Goal: Task Accomplishment & Management: Complete application form

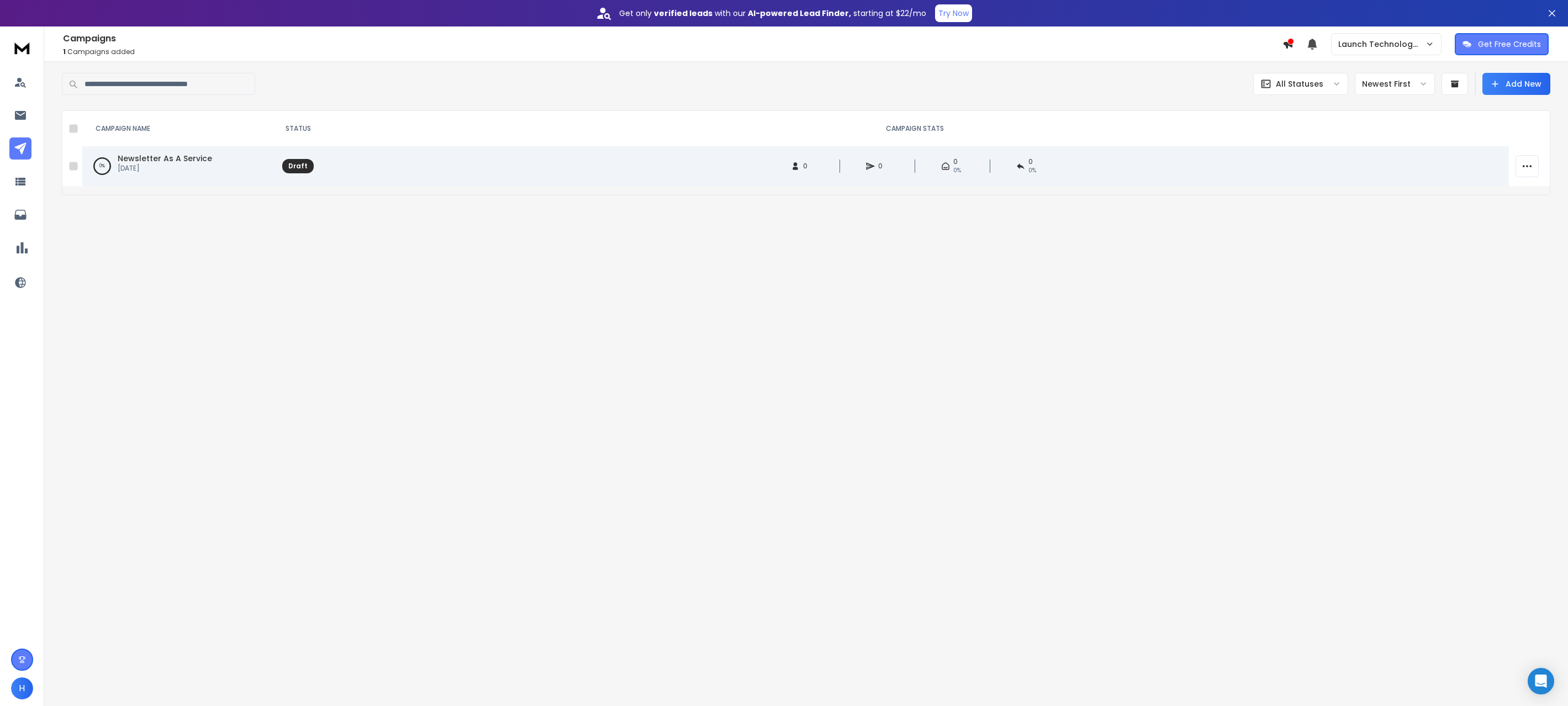
click at [1525, 165] on icon "button" at bounding box center [1527, 167] width 11 height 11
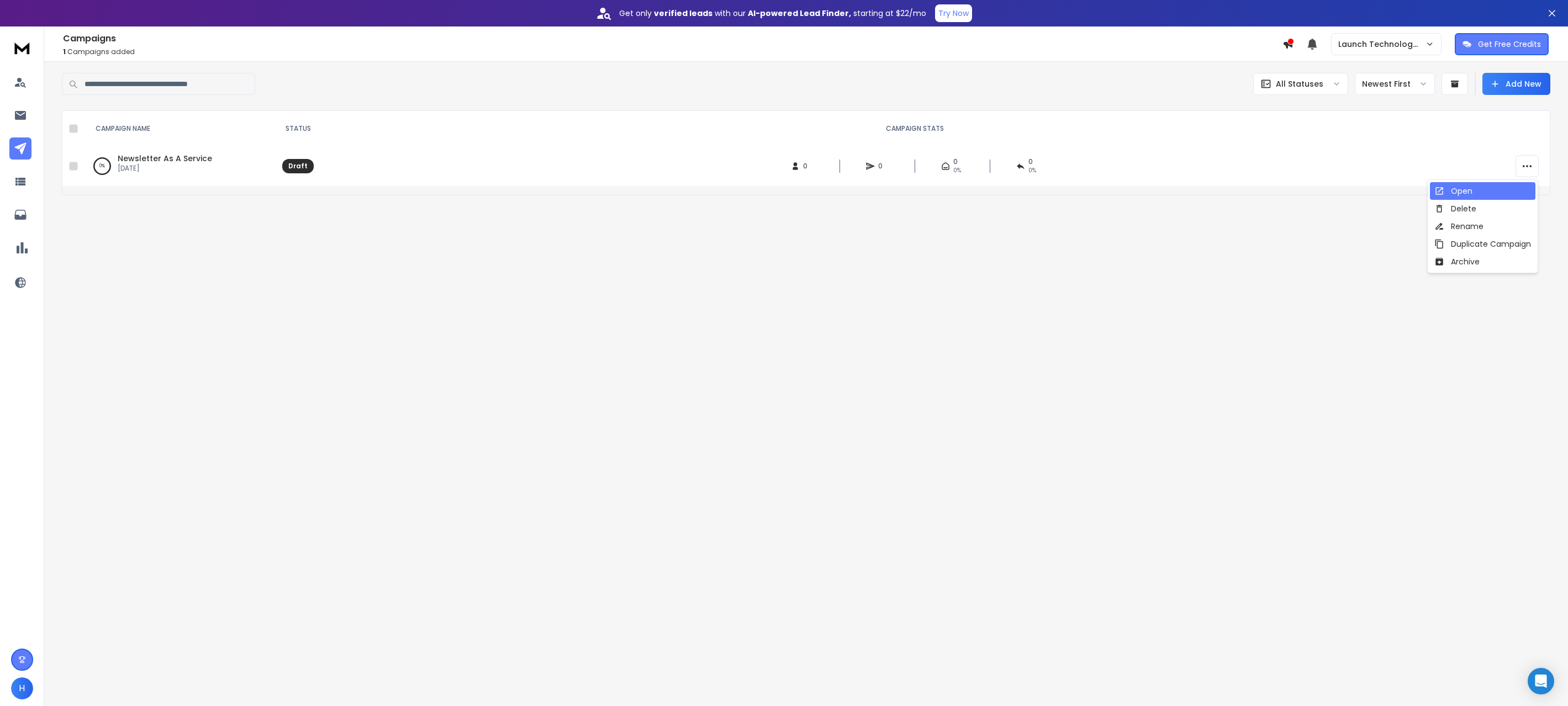
click at [632, 373] on div "Get only verified leads with our AI-powered Lead Finder, starting at $22/mo Try…" at bounding box center [784, 353] width 1568 height 706
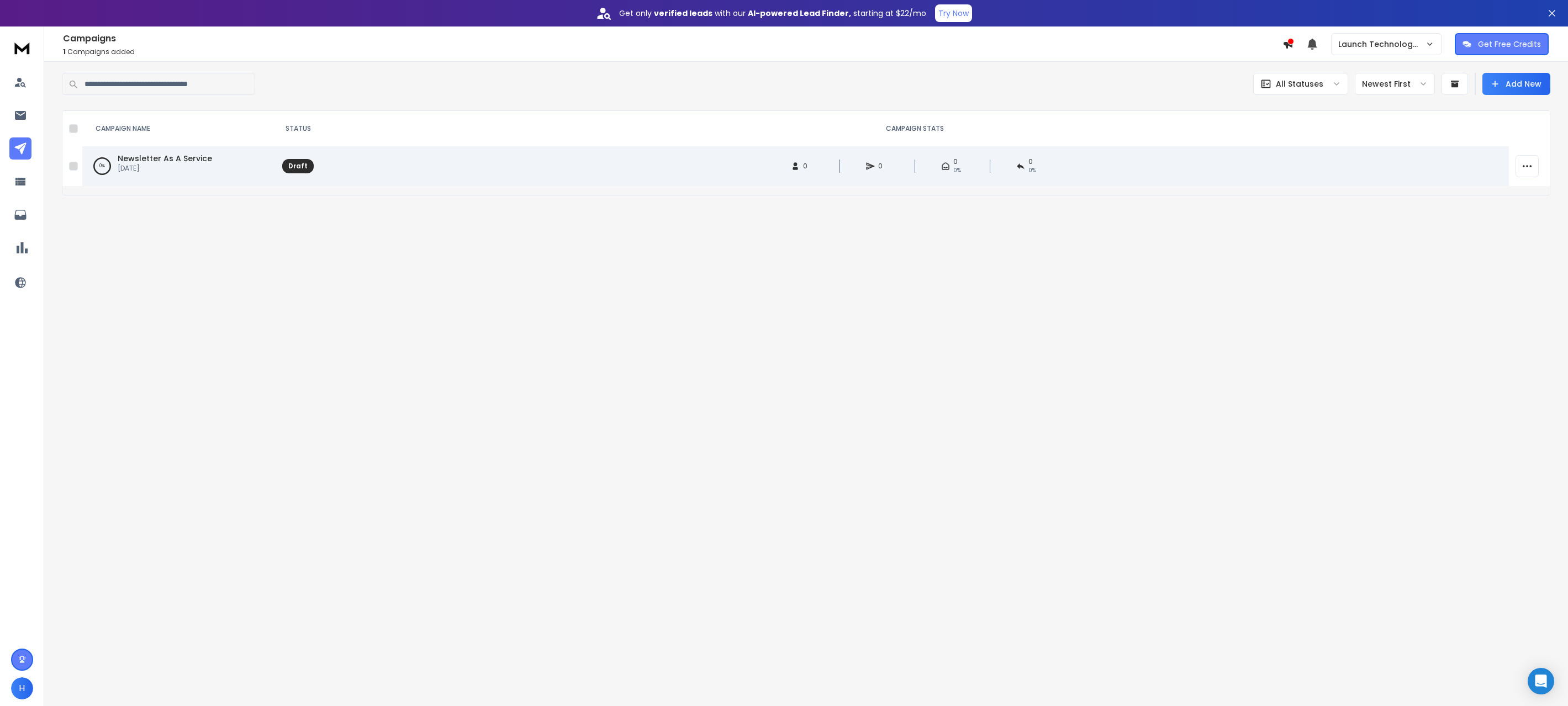
click at [183, 160] on span "Newsletter As A Service" at bounding box center [165, 159] width 94 height 11
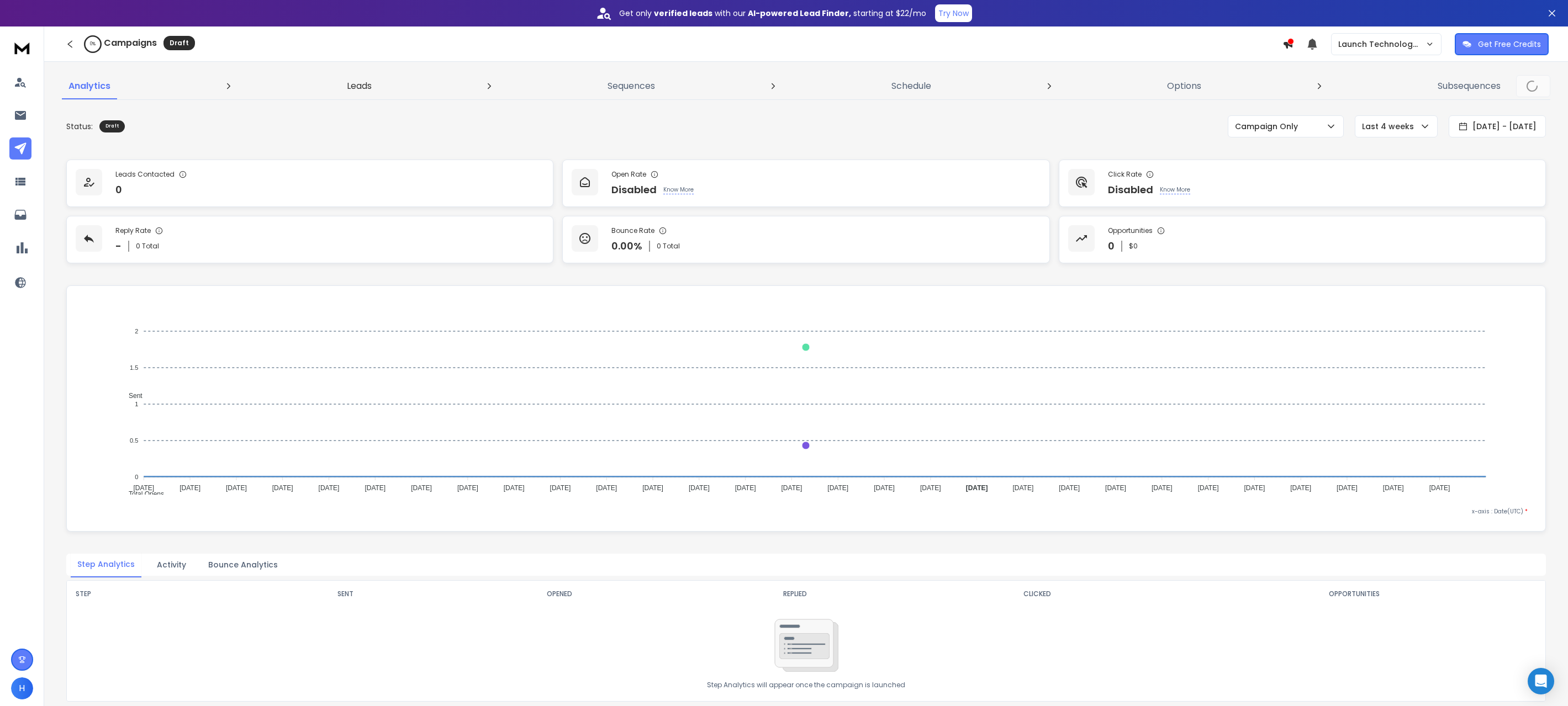
click at [360, 87] on div "Analytics Leads Sequences Schedule Options Subsequences" at bounding box center [806, 86] width 1489 height 27
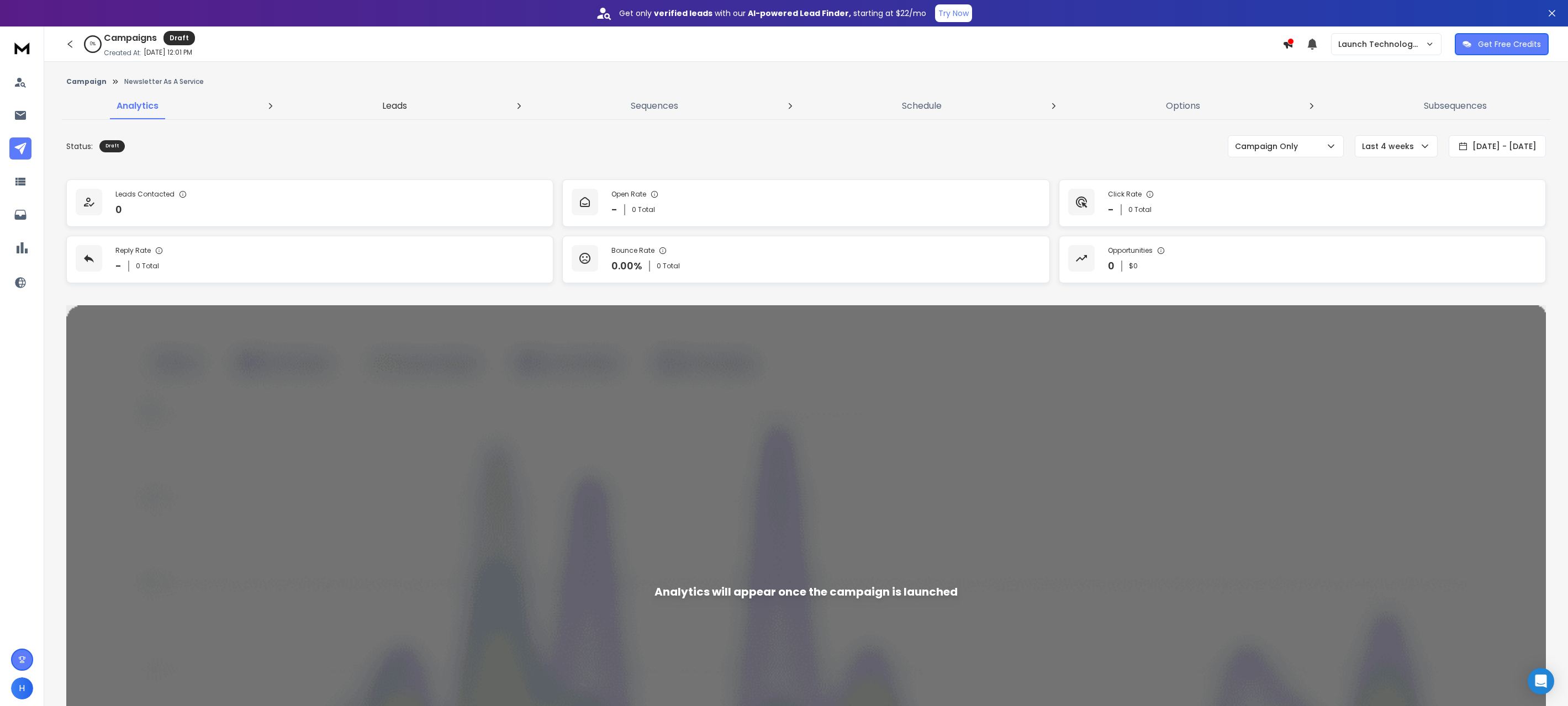
click at [396, 109] on p "Leads" at bounding box center [395, 106] width 25 height 13
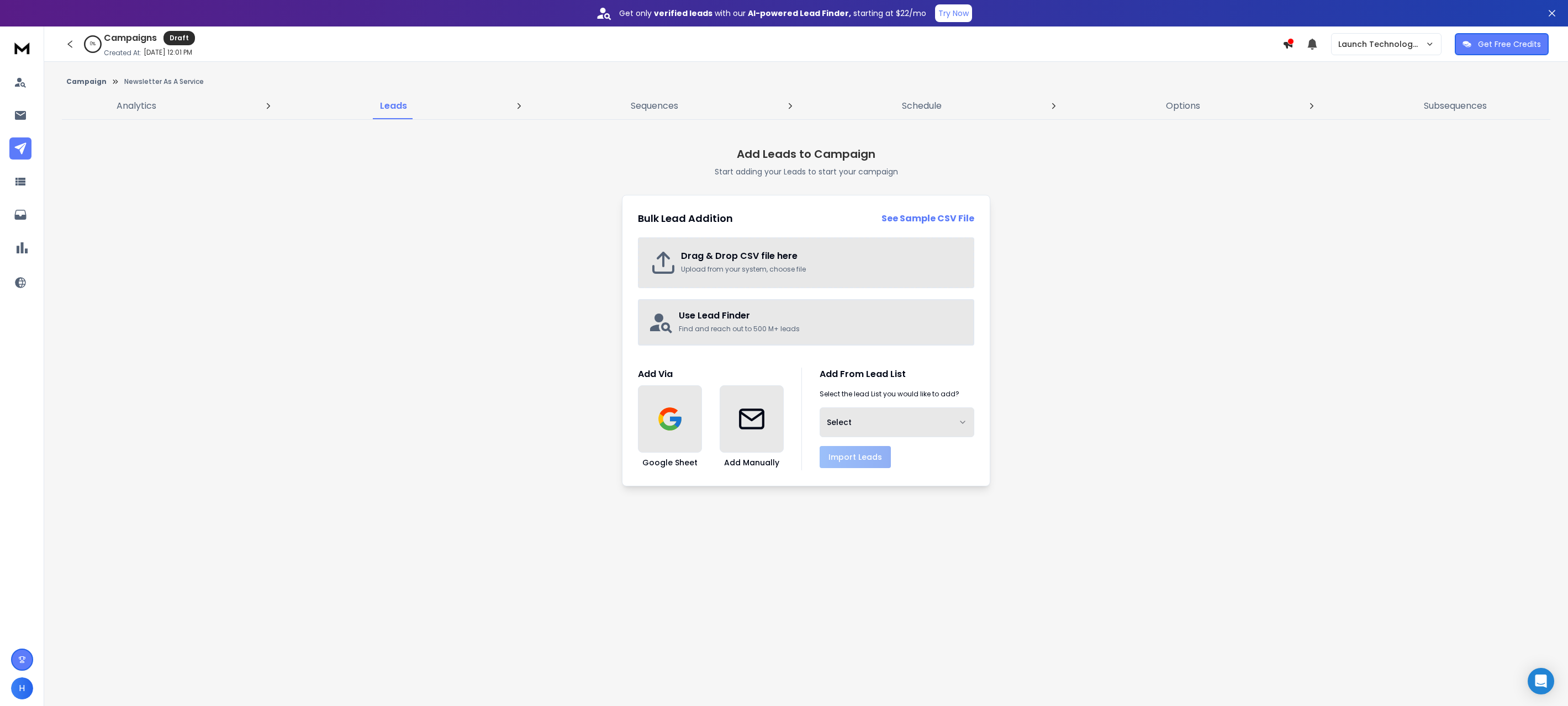
click at [736, 253] on h2 "Drag & Drop CSV file here" at bounding box center [822, 256] width 282 height 13
type input "**********"
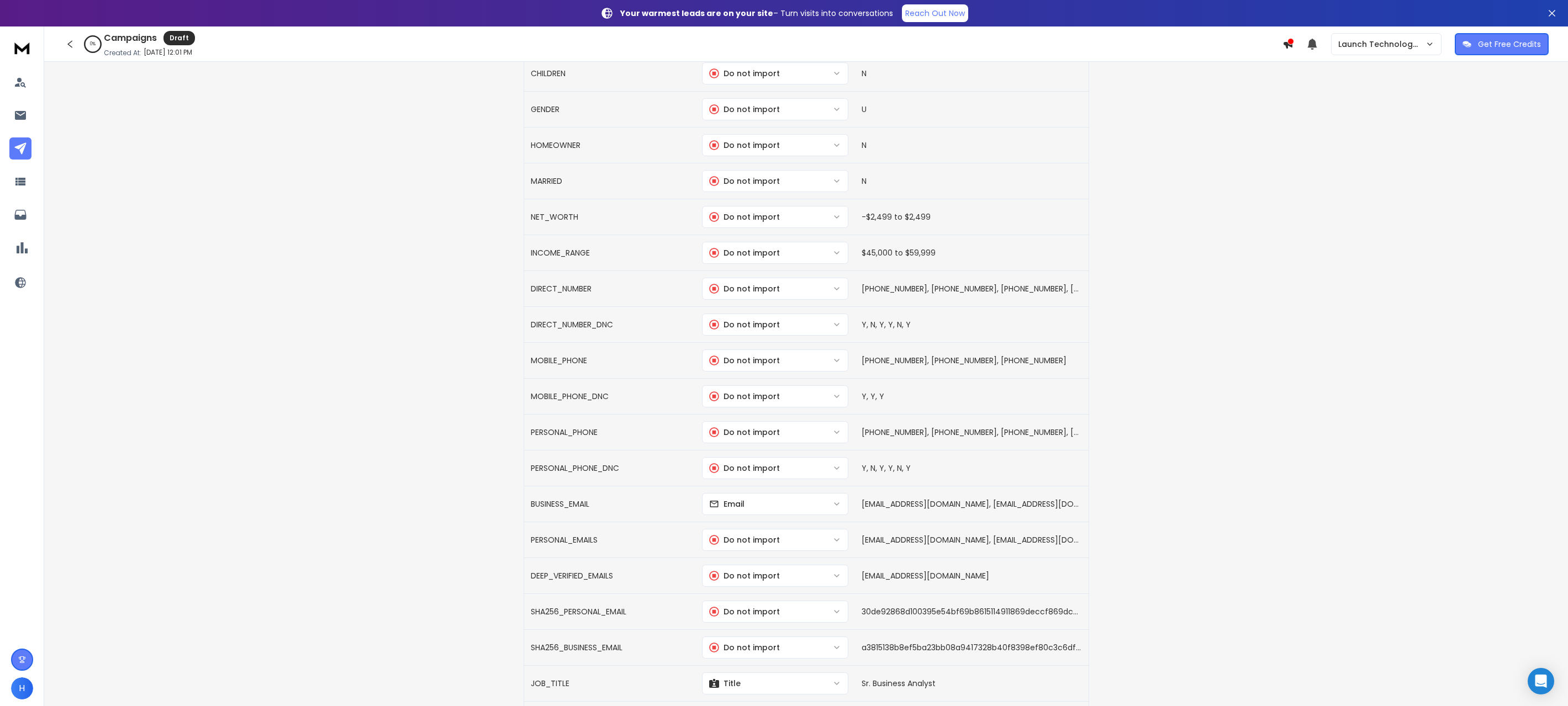
scroll to position [532, 0]
click at [780, 515] on td "Email" at bounding box center [775, 503] width 159 height 36
click at [777, 504] on button "Email" at bounding box center [775, 503] width 146 height 22
click at [771, 573] on div "Do not import" at bounding box center [745, 575] width 71 height 11
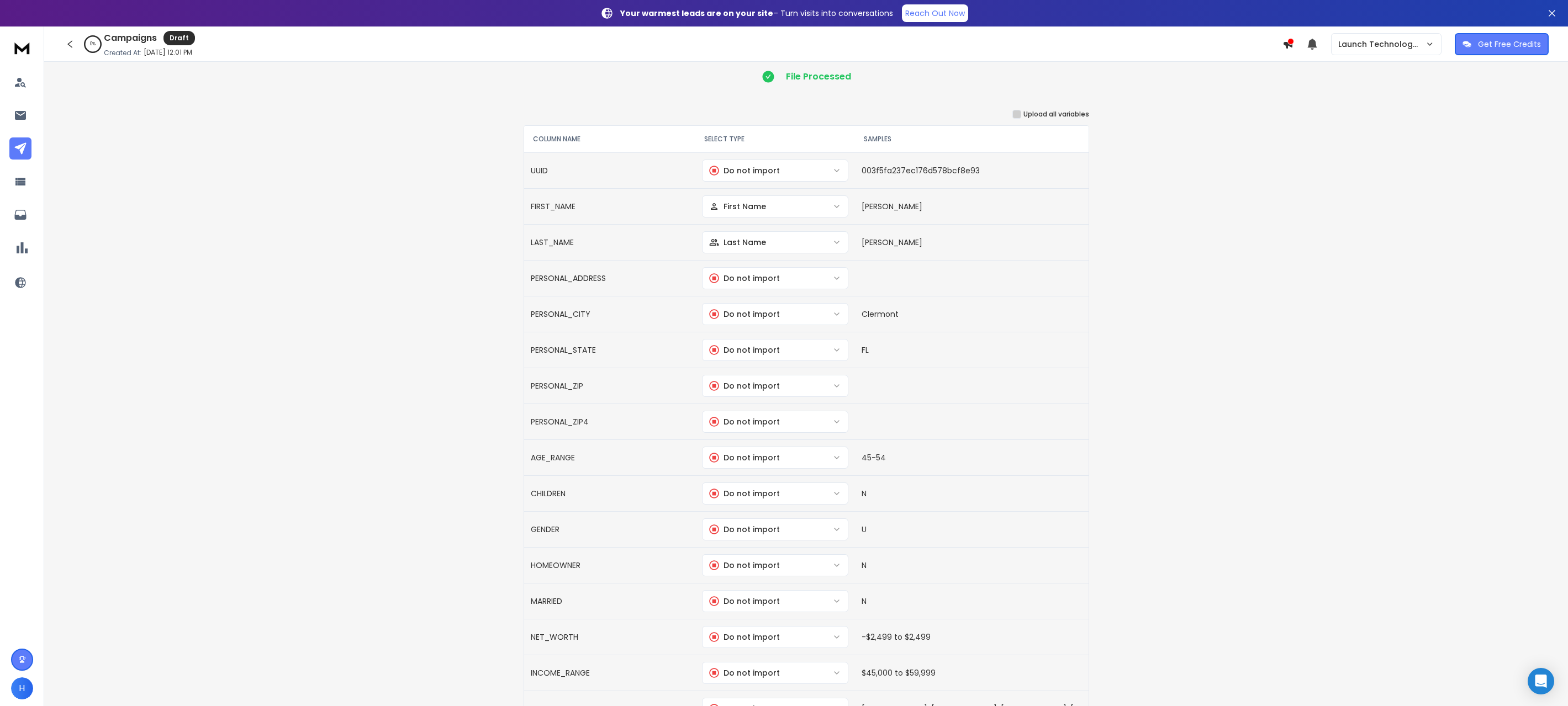
scroll to position [106, 0]
click at [765, 324] on div "Do not import" at bounding box center [745, 320] width 71 height 11
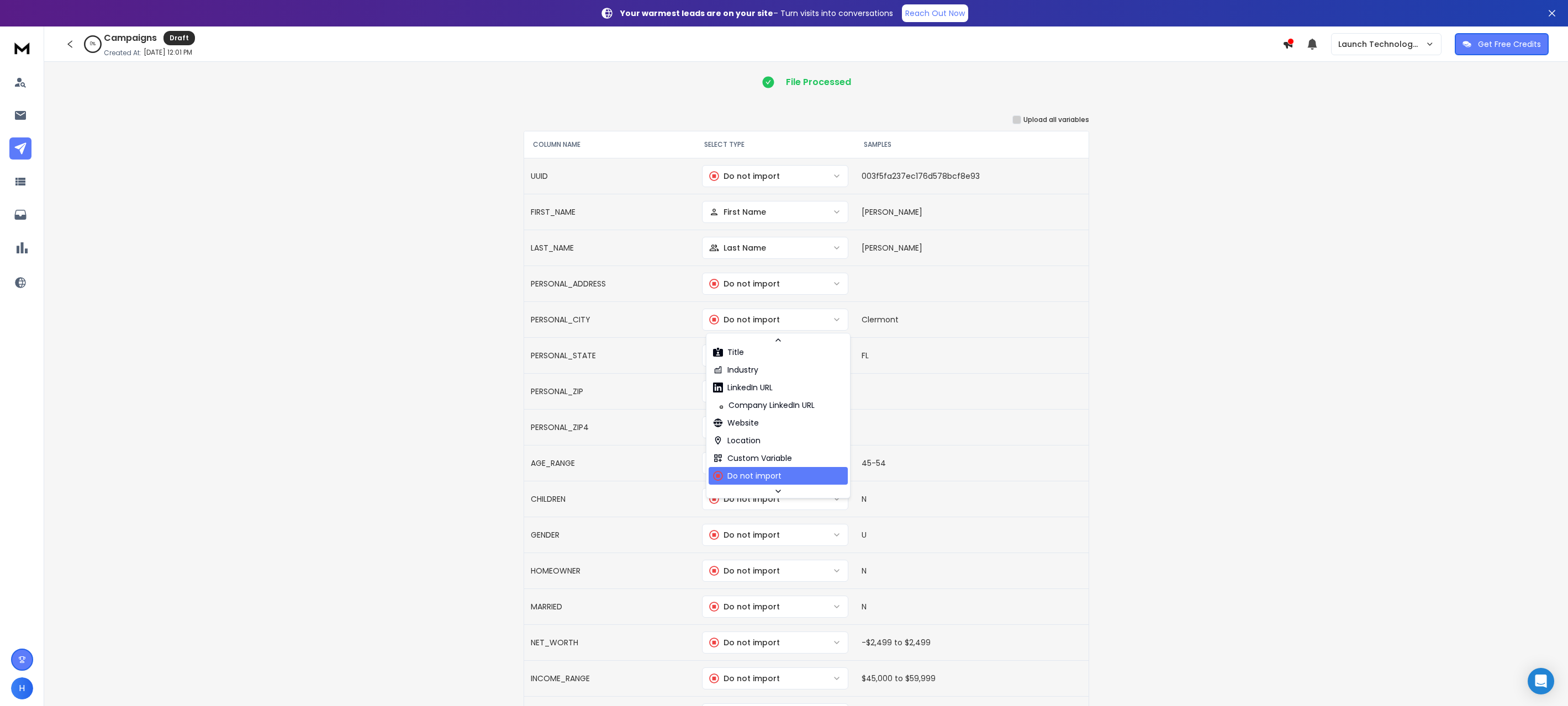
scroll to position [101, 0]
click at [745, 355] on div "Do not import" at bounding box center [743, 355] width 71 height 11
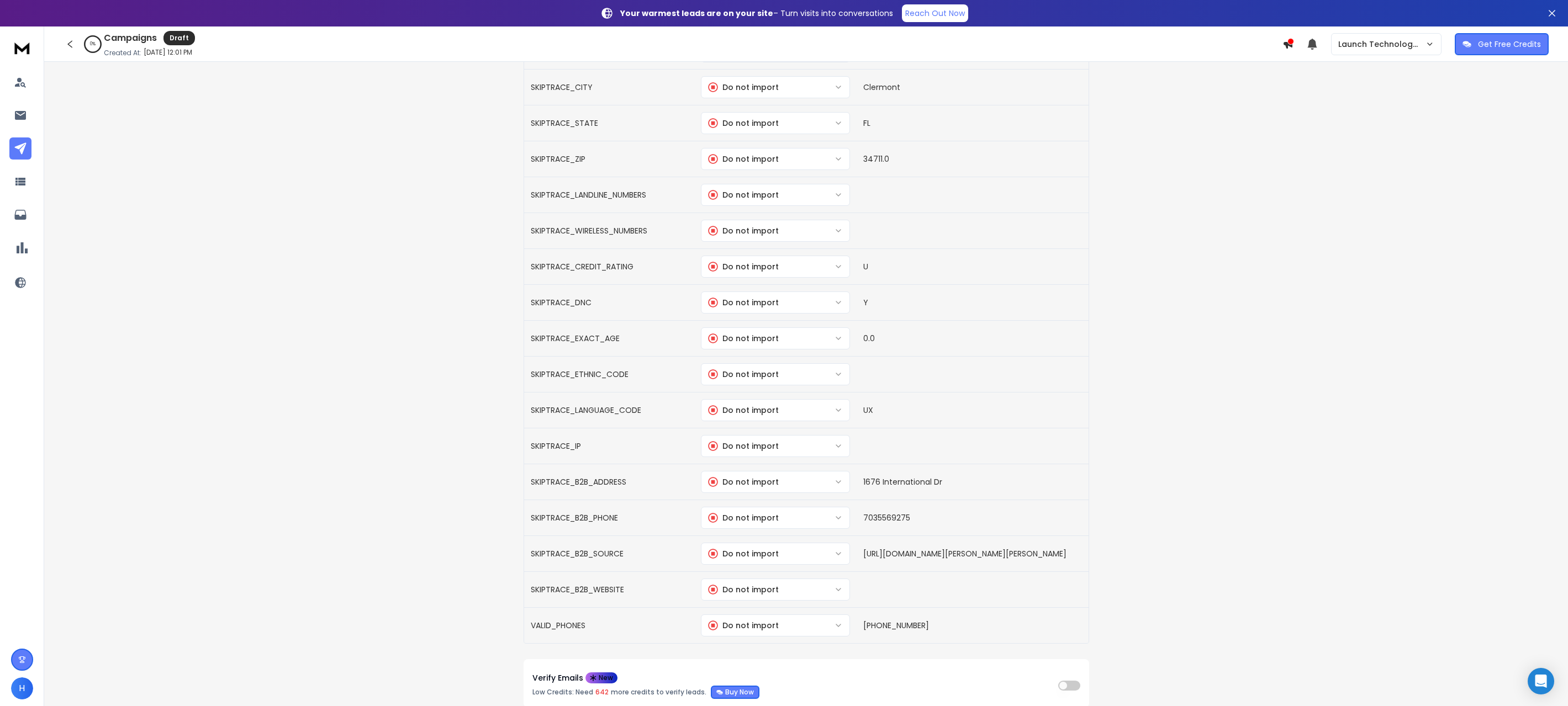
scroll to position [2313, 0]
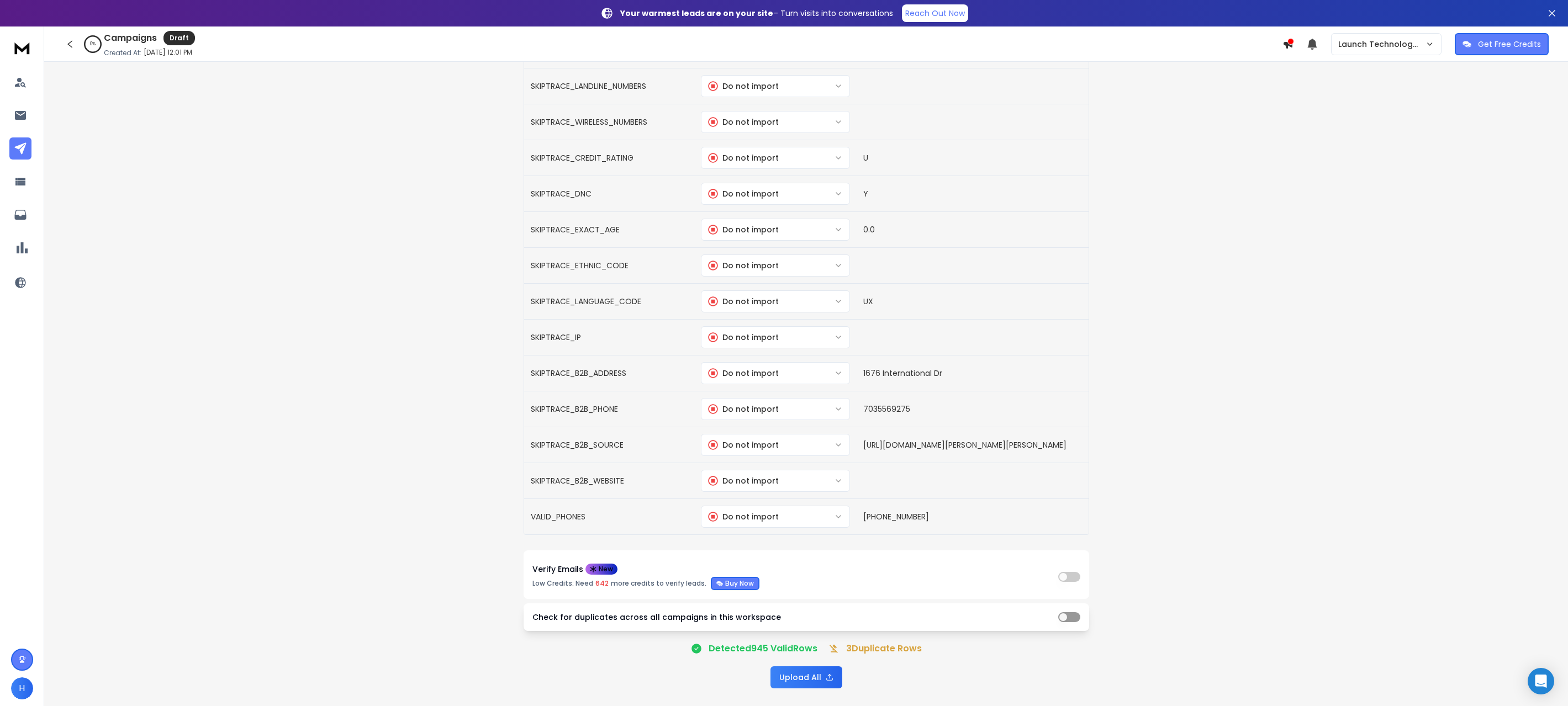
click at [806, 678] on button "Upload All" at bounding box center [806, 677] width 72 height 22
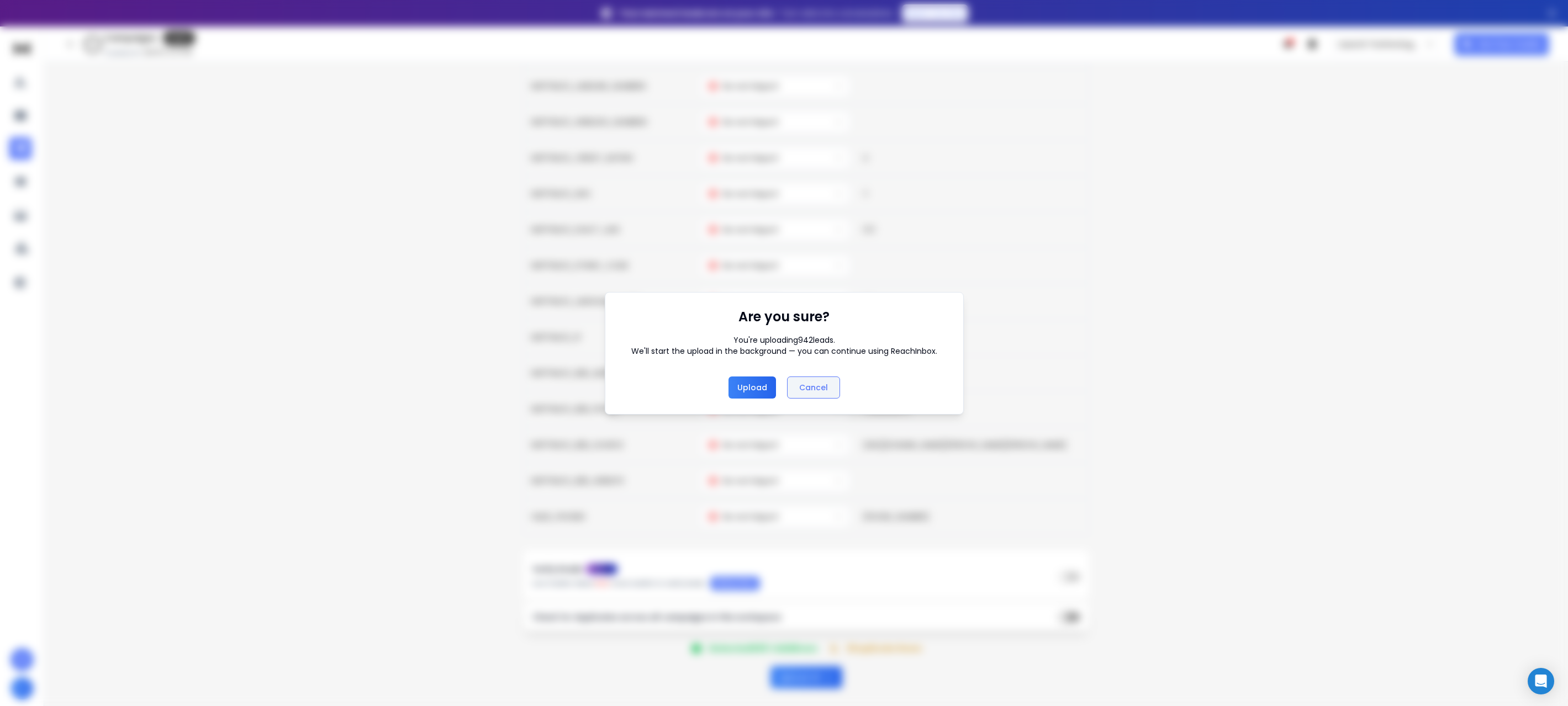
click at [763, 394] on button "Upload" at bounding box center [752, 387] width 47 height 22
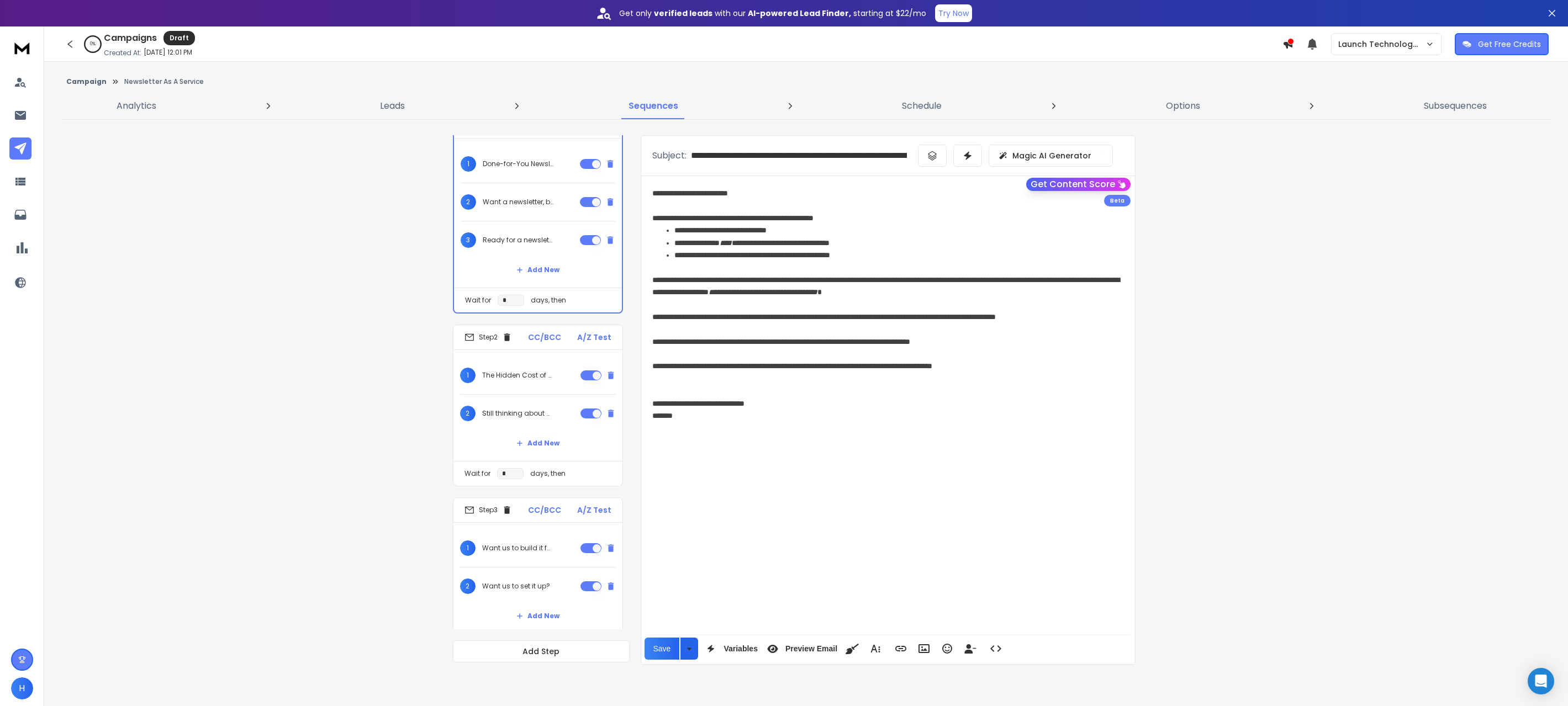
scroll to position [28, 0]
click at [919, 101] on p "Schedule" at bounding box center [922, 106] width 40 height 13
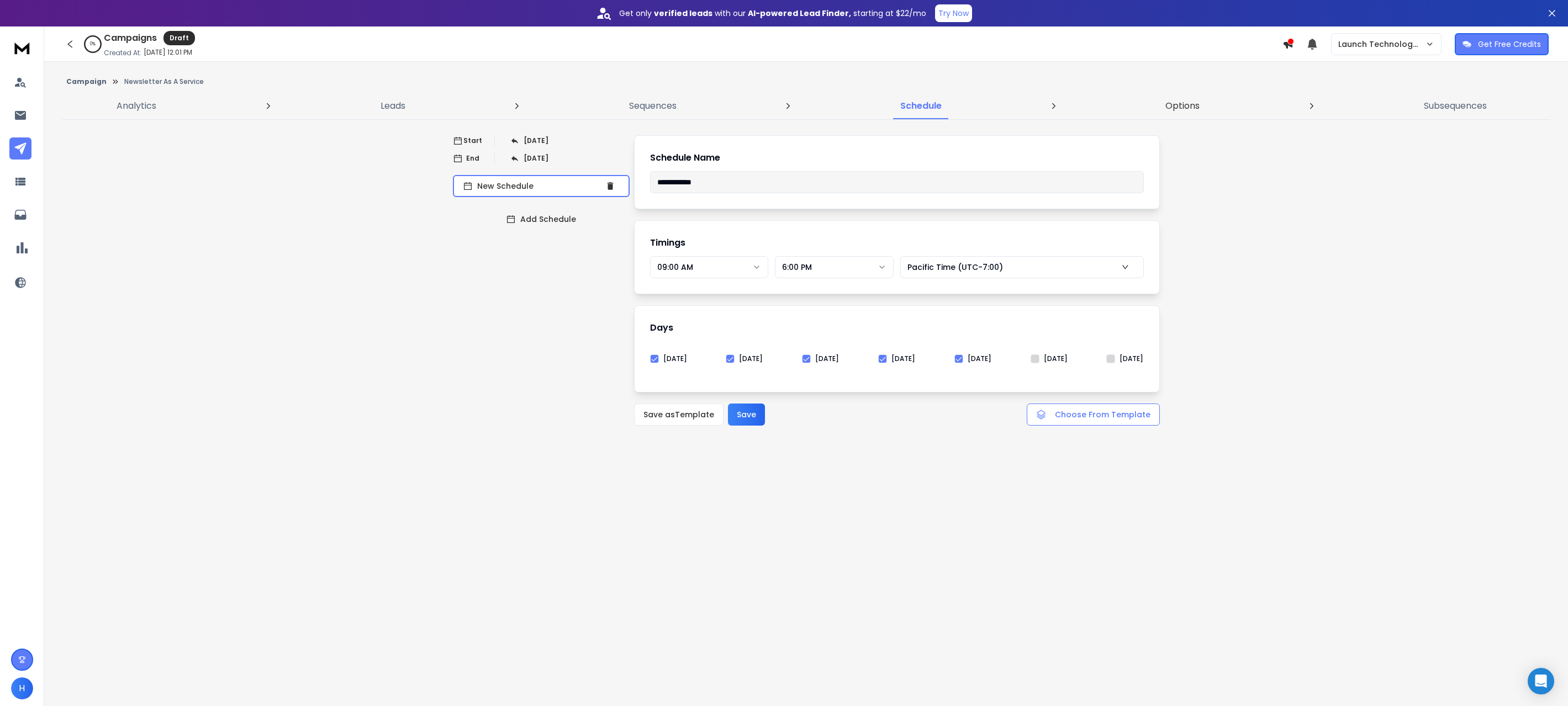
click at [1179, 104] on p "Options" at bounding box center [1182, 106] width 34 height 13
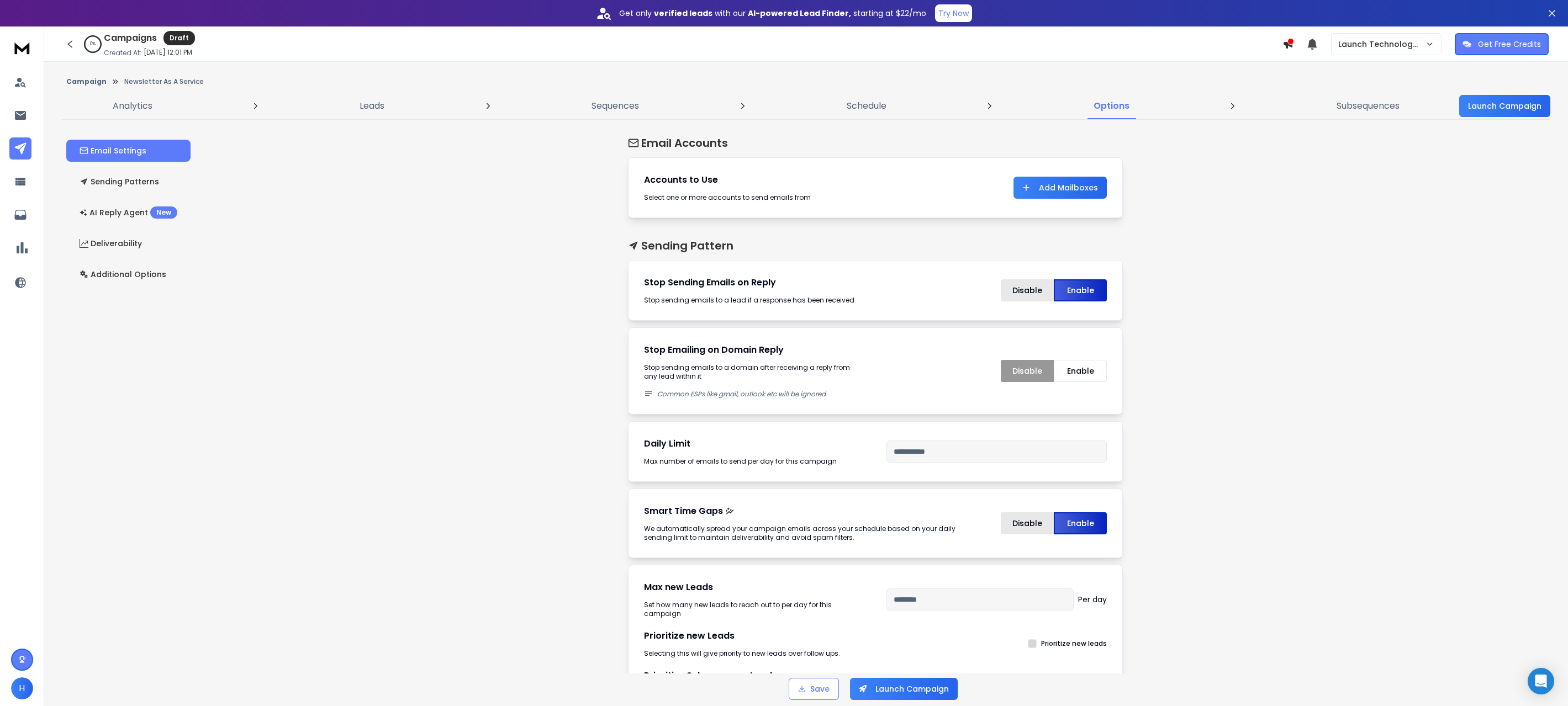
click at [1057, 186] on button "Add Mailboxes" at bounding box center [1060, 187] width 94 height 22
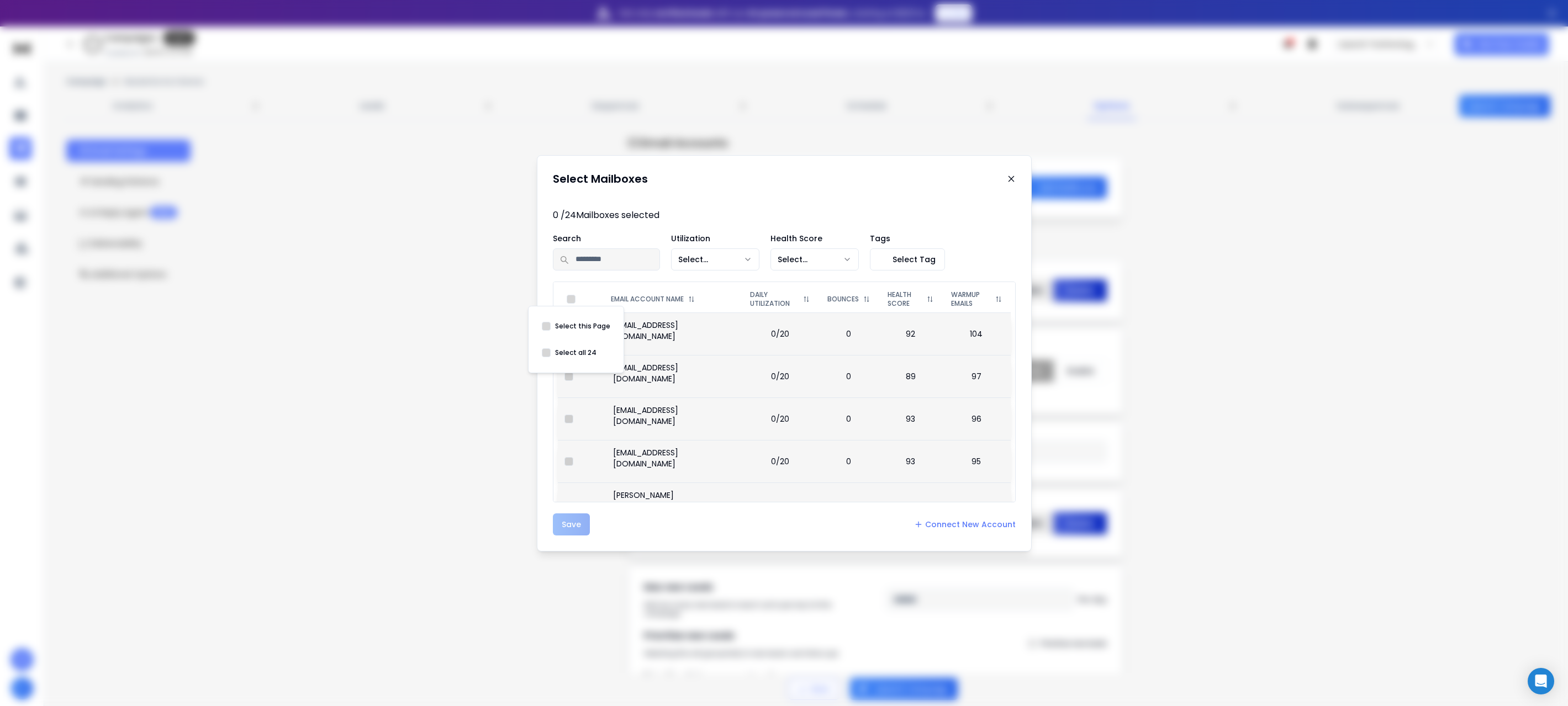
click at [548, 350] on button "Select this Page" at bounding box center [546, 352] width 9 height 9
click at [570, 539] on div "Select Mailboxes 24 / 24 Mailboxes selected Search Utilization Select... Health…" at bounding box center [784, 353] width 495 height 396
click at [570, 530] on button "Save" at bounding box center [571, 524] width 37 height 22
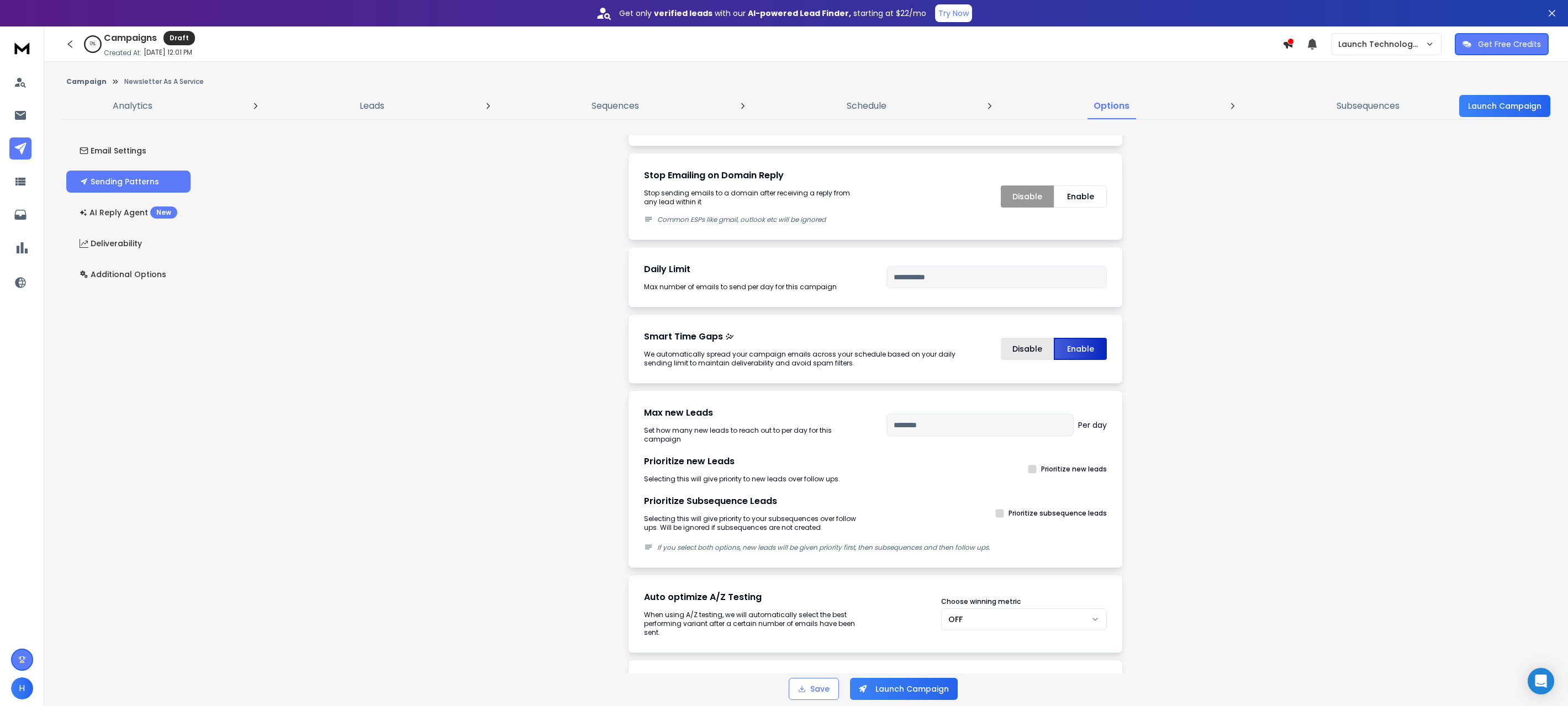
scroll to position [429, 0]
click at [913, 277] on input "***" at bounding box center [997, 277] width 221 height 22
type input "***"
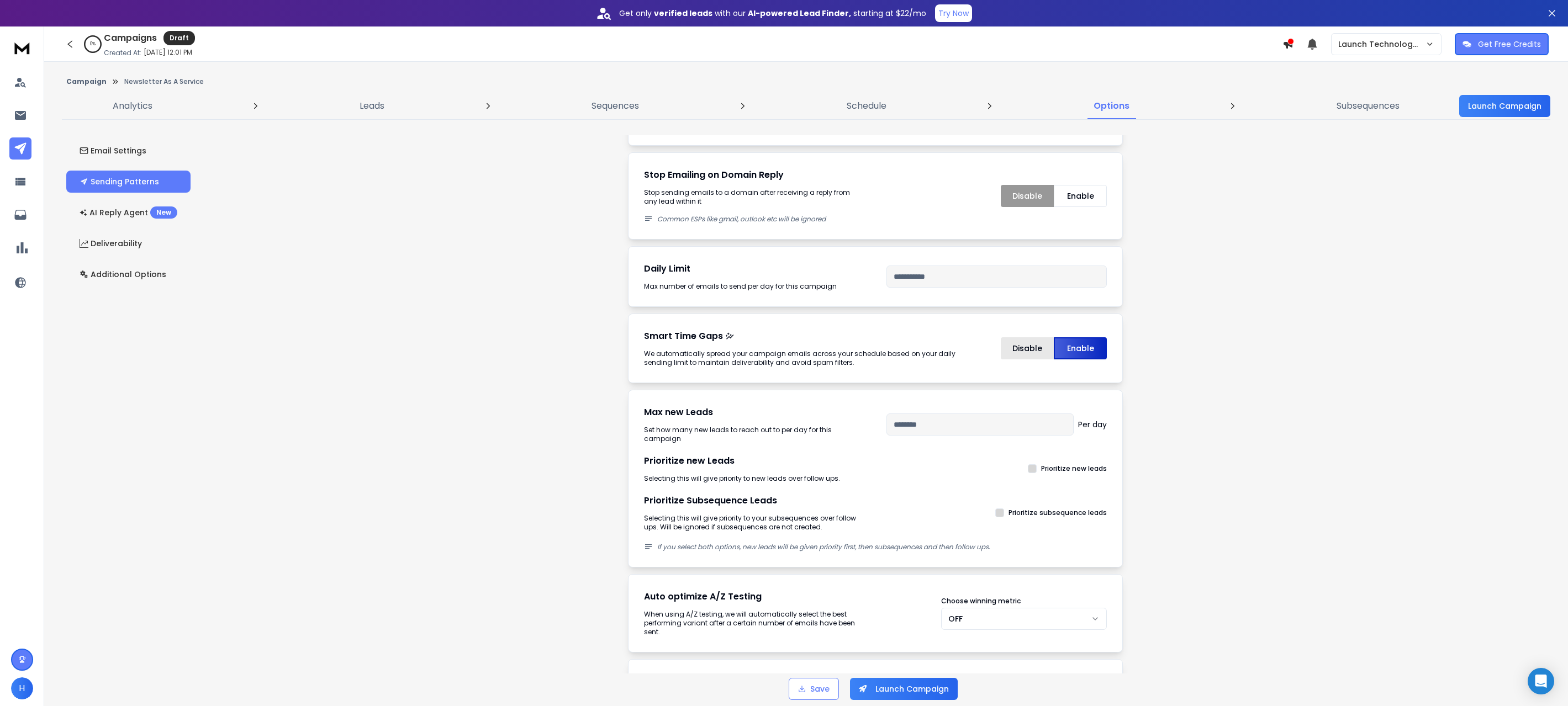
click at [919, 427] on input "***" at bounding box center [981, 424] width 187 height 22
type input "***"
click at [1032, 469] on button "Prioritize new leads" at bounding box center [1032, 468] width 9 height 9
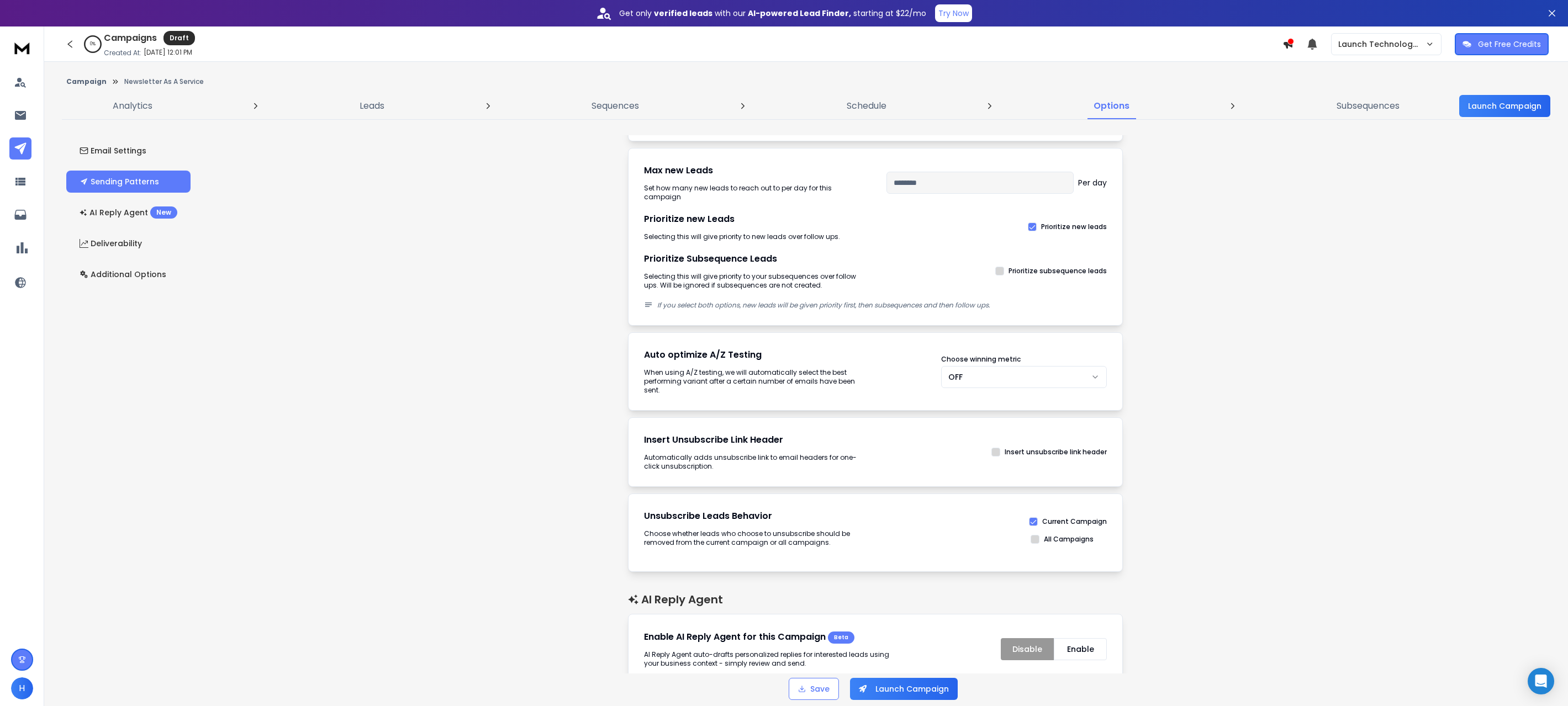
scroll to position [672, 0]
click at [986, 383] on button "OFF" at bounding box center [1024, 376] width 166 height 22
select select "**********"
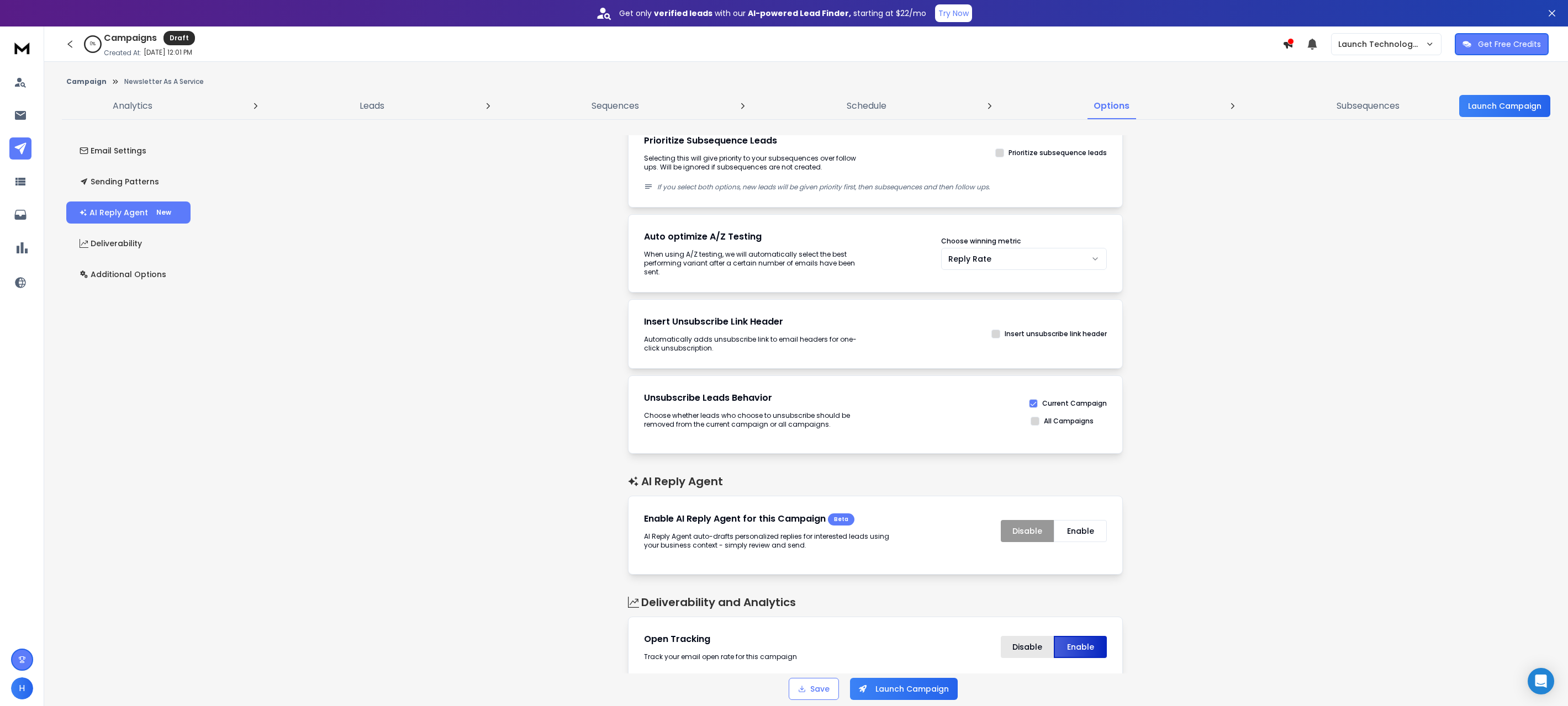
scroll to position [791, 0]
click at [1033, 418] on button "All Campaigns" at bounding box center [1035, 420] width 9 height 9
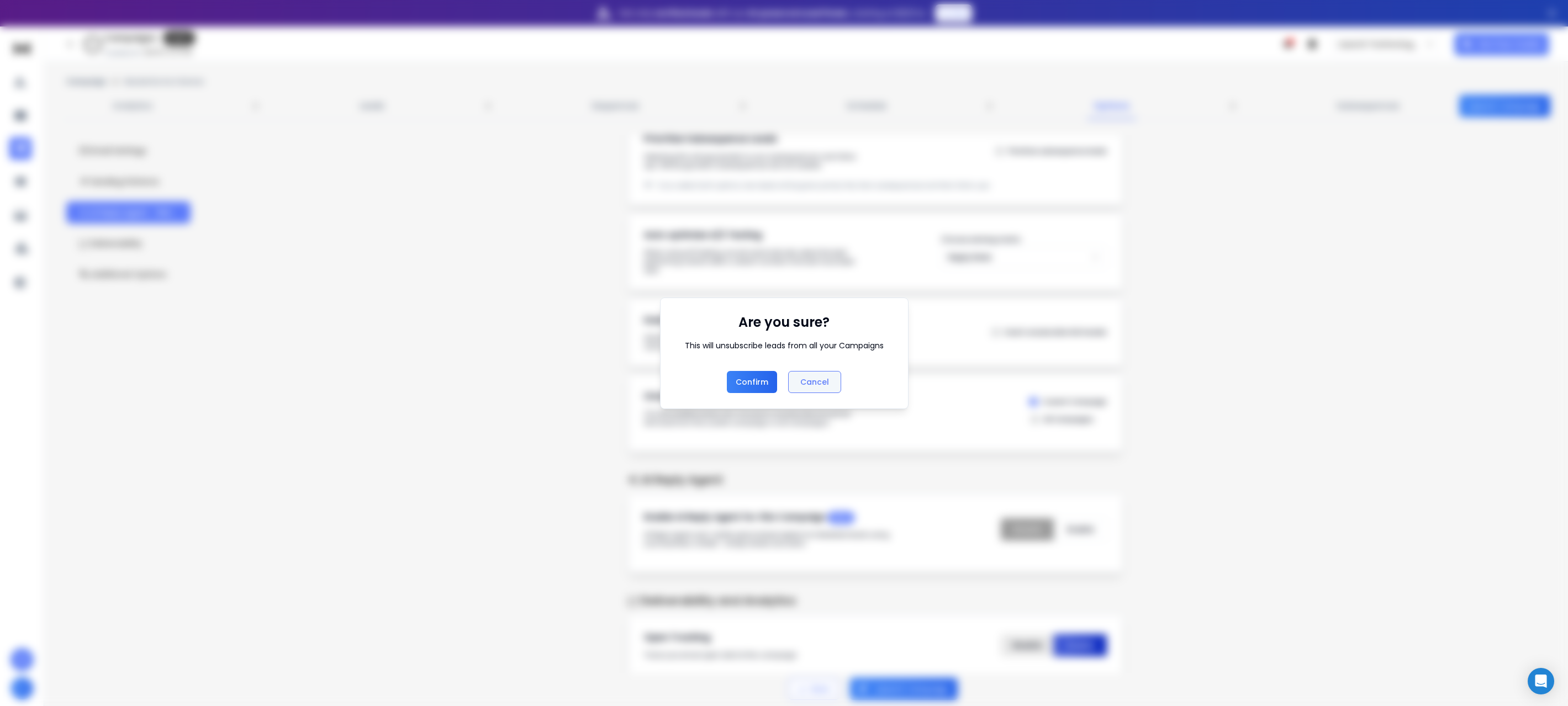
click at [816, 389] on button "Cancel" at bounding box center [815, 381] width 53 height 22
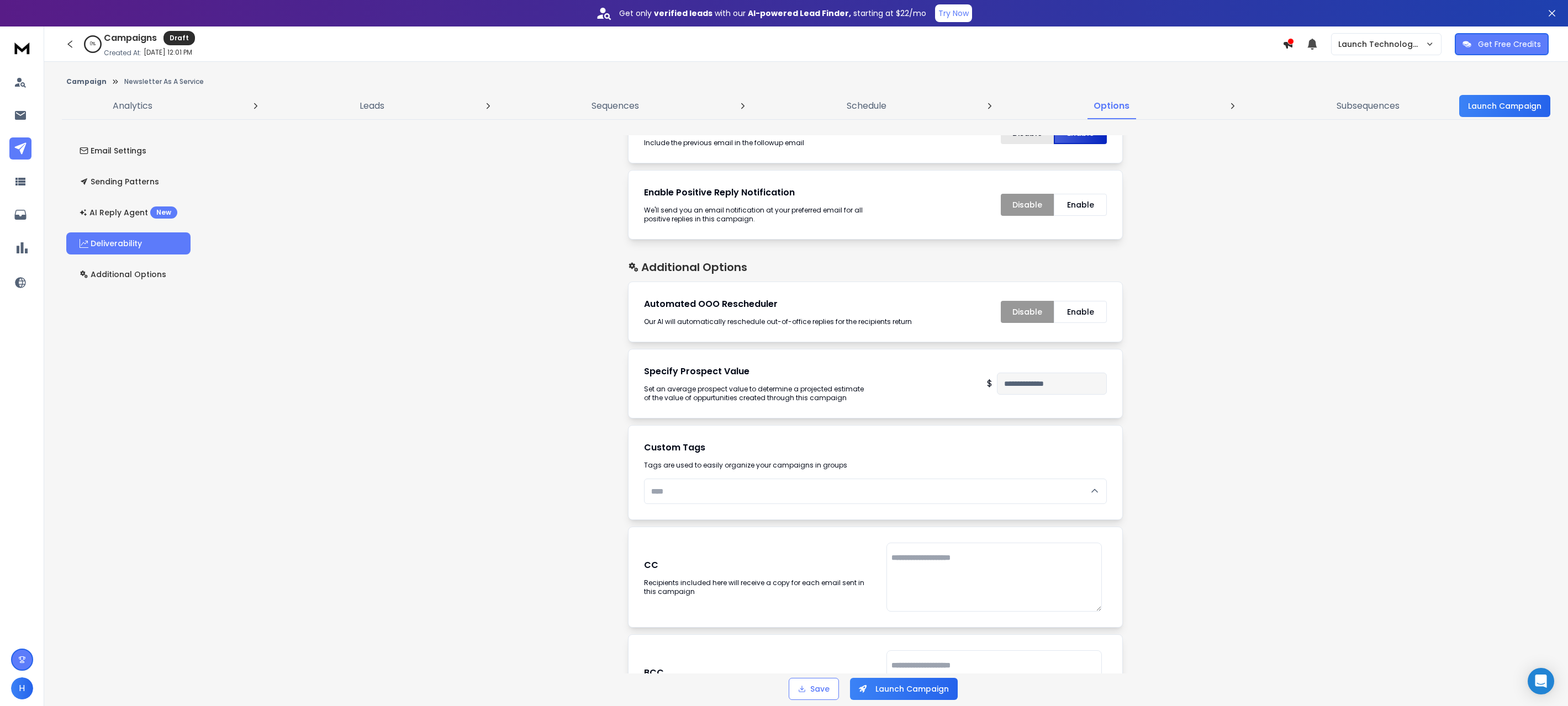
scroll to position [1936, 0]
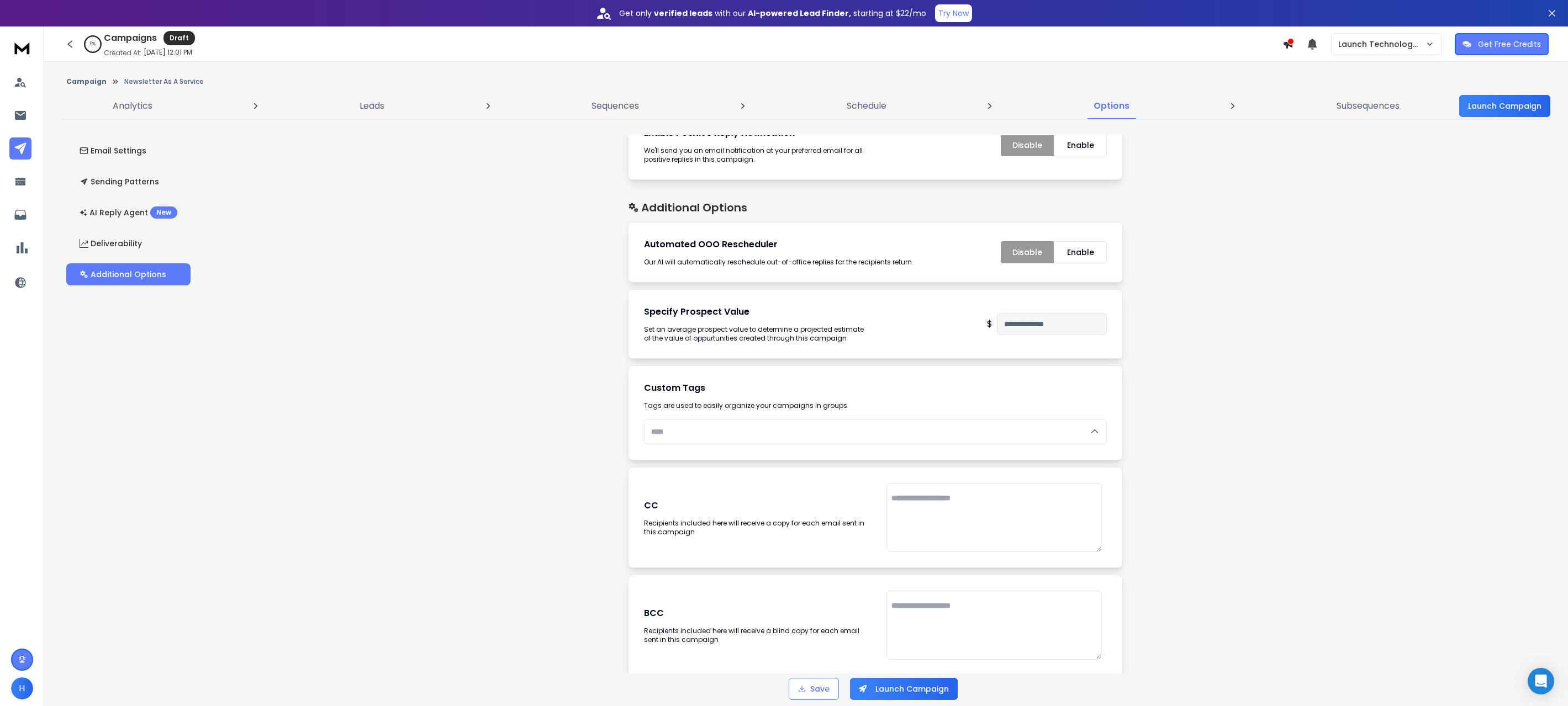
click at [913, 687] on button "Launch Campaign" at bounding box center [904, 689] width 107 height 22
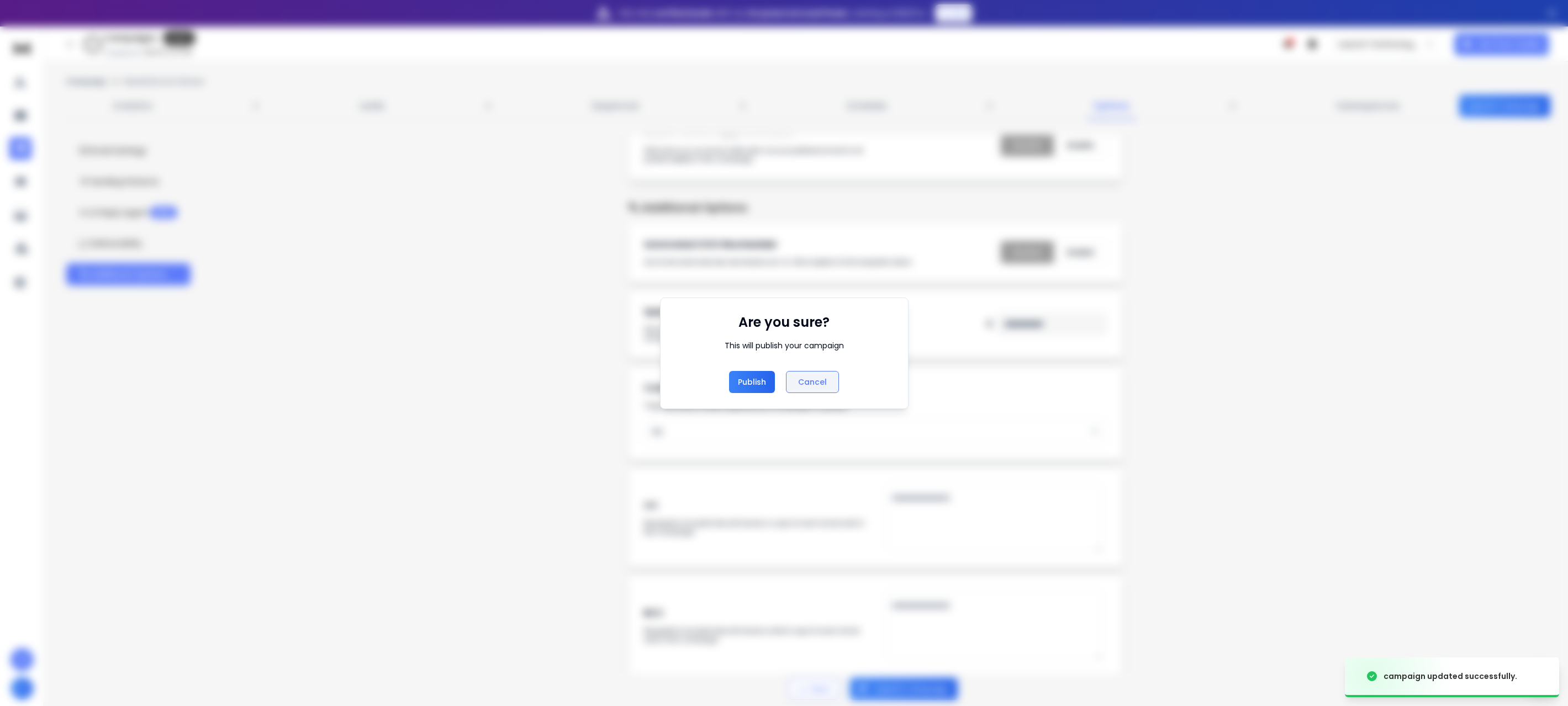
click at [759, 381] on button "Publish" at bounding box center [752, 381] width 46 height 22
